Goal: Task Accomplishment & Management: Manage account settings

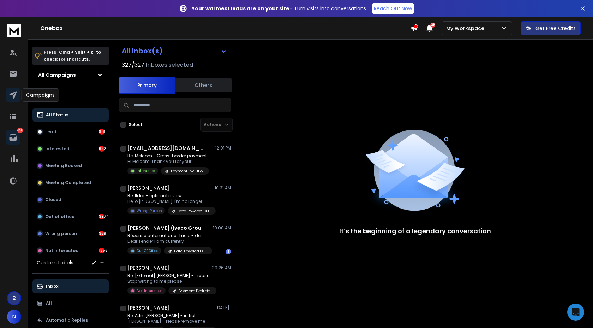
click at [10, 91] on icon at bounding box center [13, 95] width 8 height 8
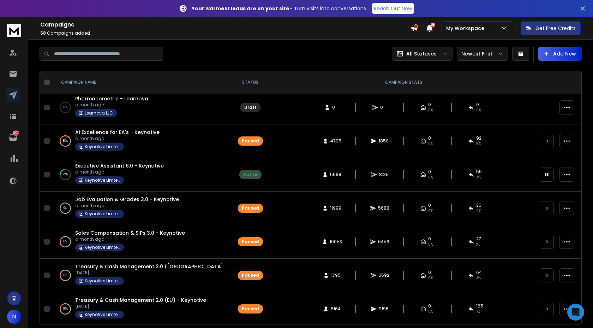
scroll to position [53, 0]
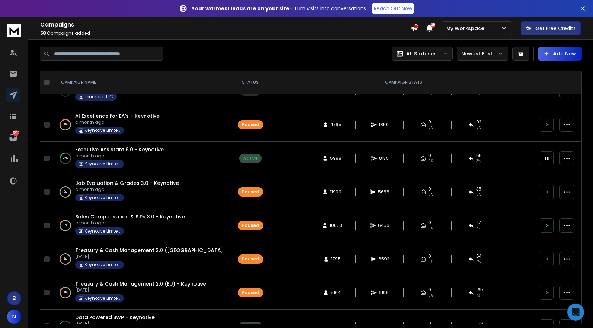
click at [128, 148] on span "Executive Assistant 6.0 - Keynotive" at bounding box center [119, 149] width 89 height 7
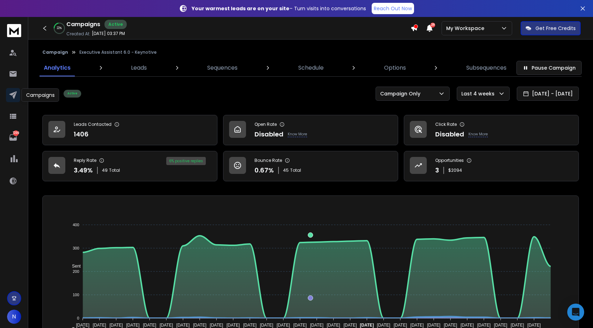
click at [12, 94] on icon at bounding box center [12, 94] width 7 height 7
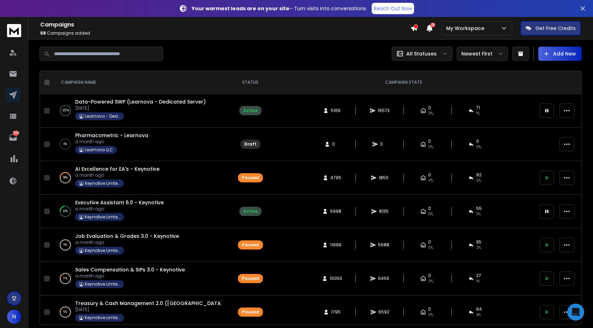
click at [132, 170] on span "AI Excellence for EA's - Keynotive" at bounding box center [117, 168] width 84 height 7
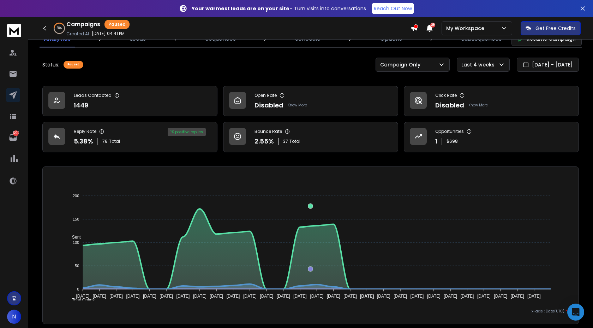
scroll to position [16, 0]
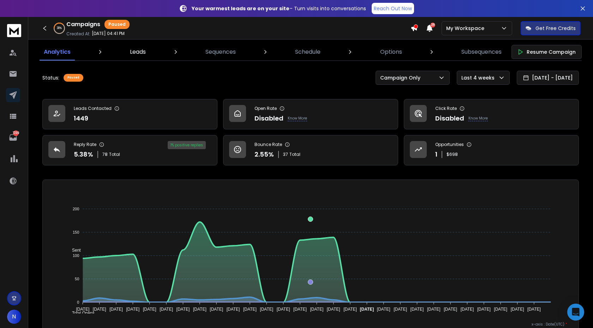
click at [130, 56] on link "Leads" at bounding box center [138, 51] width 24 height 17
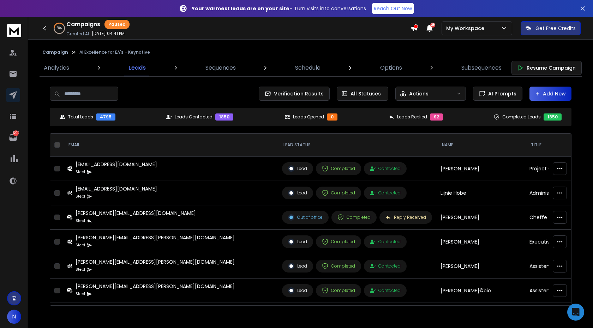
click at [13, 87] on div "7299" at bounding box center [14, 118] width 16 height 145
click at [13, 90] on link at bounding box center [13, 95] width 14 height 14
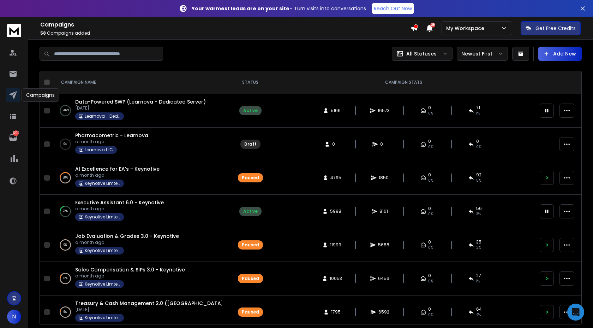
click at [155, 103] on span "Data-Powered SWP (Learnova - Dedicated Server)" at bounding box center [140, 101] width 131 height 7
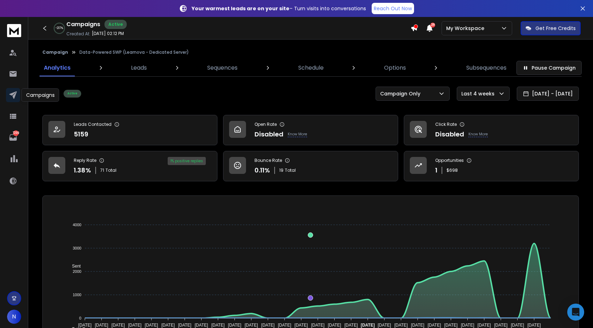
click at [13, 96] on icon at bounding box center [12, 94] width 7 height 7
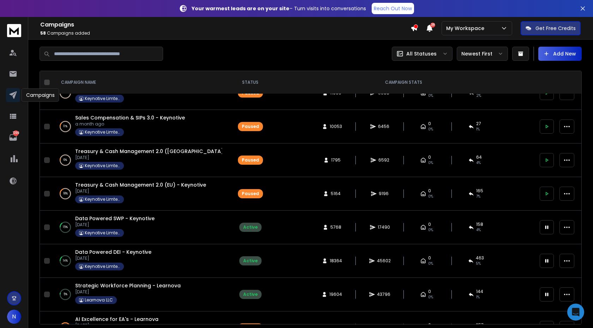
scroll to position [161, 0]
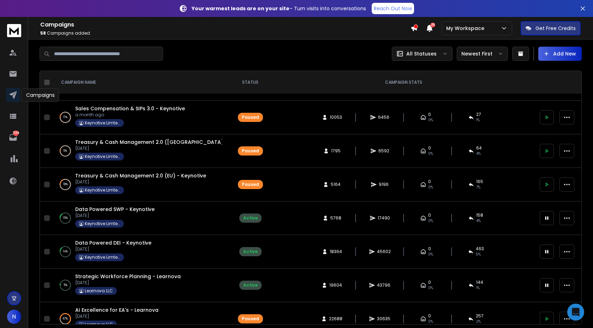
click at [112, 242] on span "Data Powered DEI - Keynotive" at bounding box center [113, 242] width 76 height 7
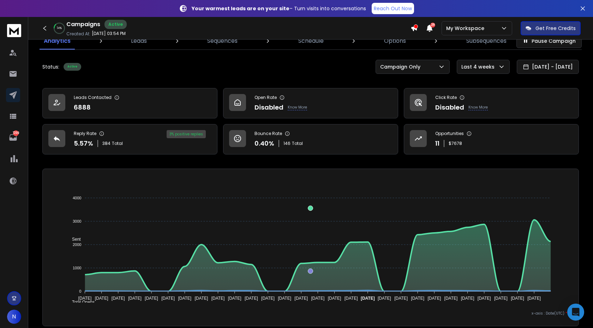
scroll to position [30, 0]
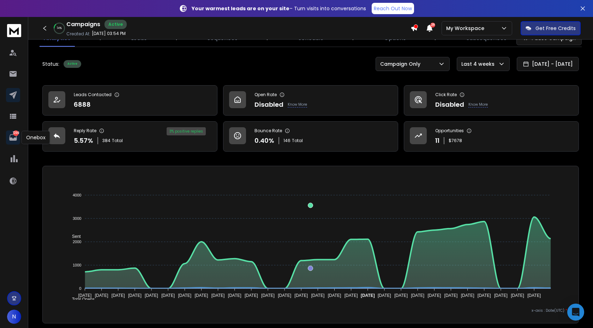
click at [13, 134] on p "7299" at bounding box center [16, 133] width 6 height 6
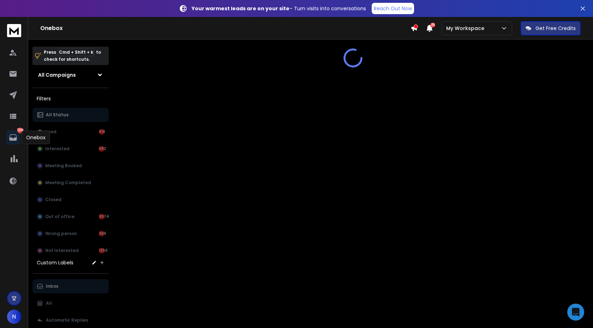
click at [27, 230] on div "7299 N" at bounding box center [14, 174] width 28 height 314
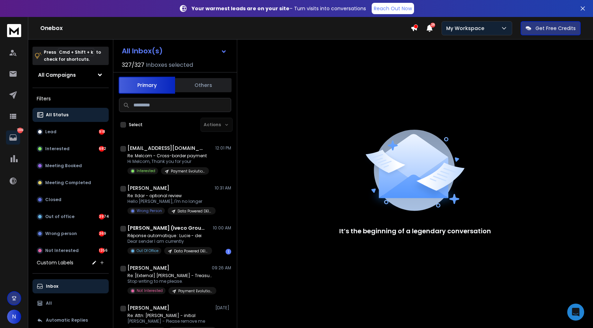
click at [486, 23] on button "My Workspace" at bounding box center [477, 28] width 71 height 14
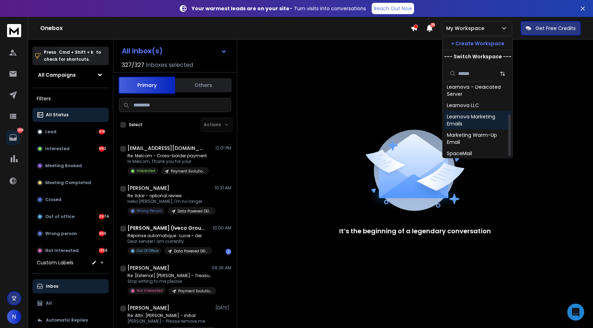
scroll to position [48, 0]
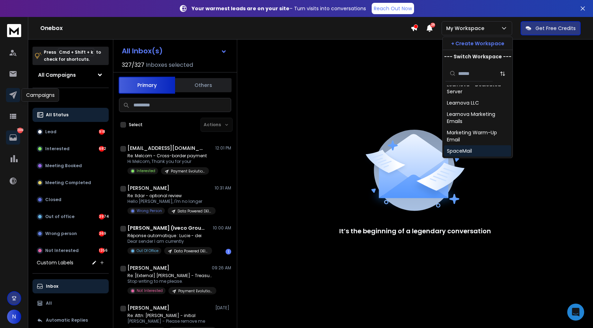
click at [19, 94] on link at bounding box center [13, 95] width 14 height 14
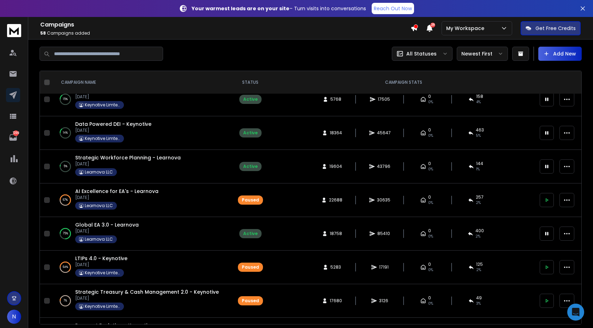
scroll to position [279, 0]
click at [117, 224] on span "Global EA 3.0 - Learnova" at bounding box center [107, 224] width 64 height 7
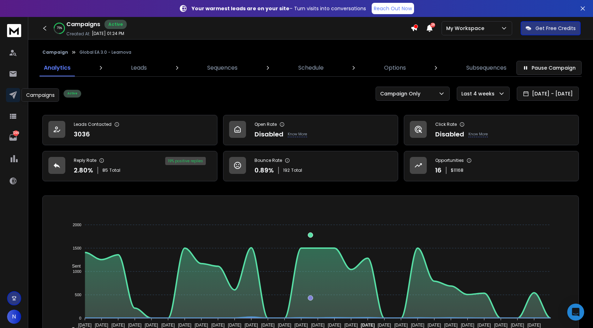
click at [16, 97] on icon at bounding box center [13, 95] width 8 height 8
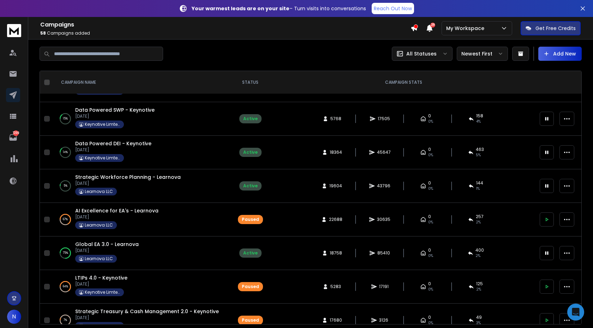
scroll to position [263, 0]
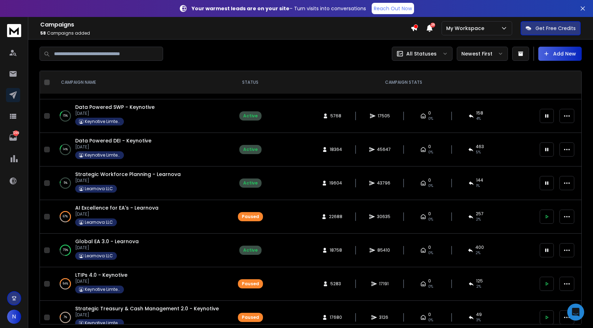
click at [138, 208] on span "AI Excellence for EA's - Learnova" at bounding box center [116, 207] width 83 height 7
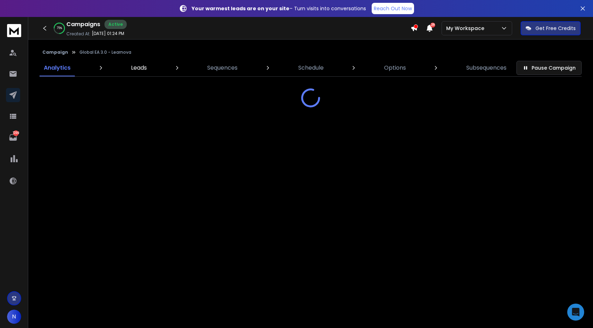
click at [142, 69] on p "Leads" at bounding box center [139, 68] width 16 height 8
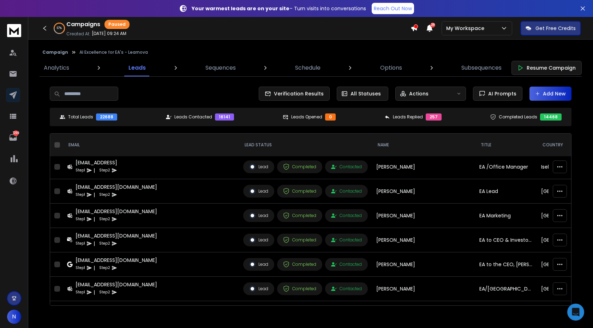
scroll to position [1075, 0]
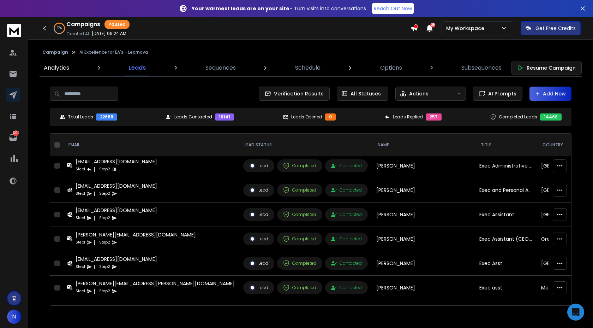
click at [60, 69] on p "Analytics" at bounding box center [56, 68] width 25 height 8
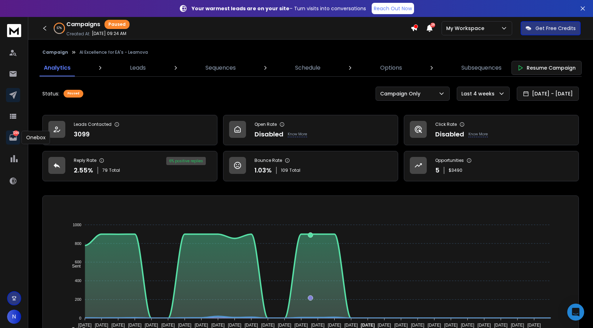
click at [13, 138] on icon at bounding box center [12, 137] width 7 height 6
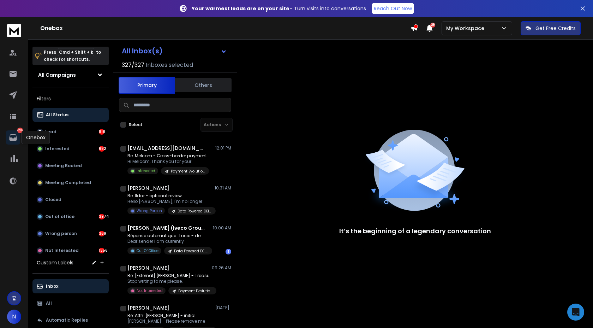
click at [194, 87] on button "Others" at bounding box center [203, 85] width 57 height 16
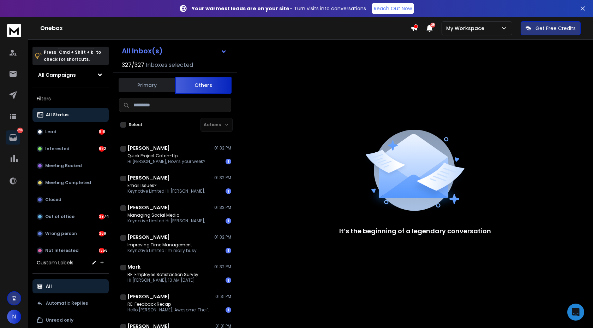
click at [151, 81] on button "Primary" at bounding box center [147, 85] width 57 height 16
